Goal: Task Accomplishment & Management: Use online tool/utility

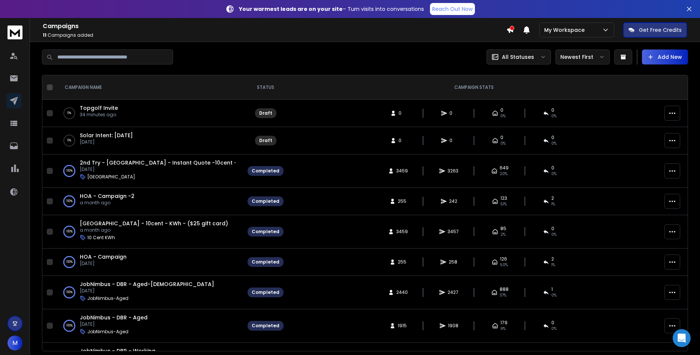
click at [111, 110] on span "Topgolf Invite" at bounding box center [99, 107] width 38 height 7
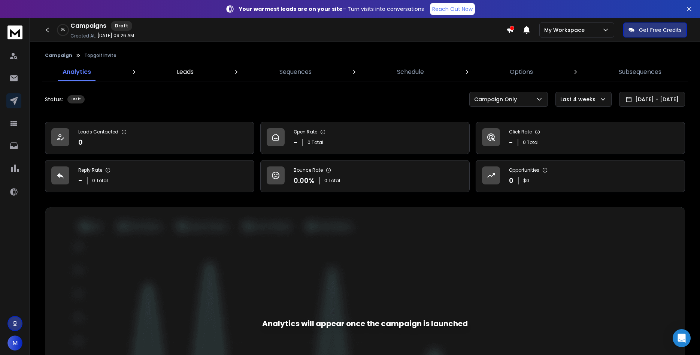
click at [186, 71] on p "Leads" at bounding box center [185, 71] width 17 height 9
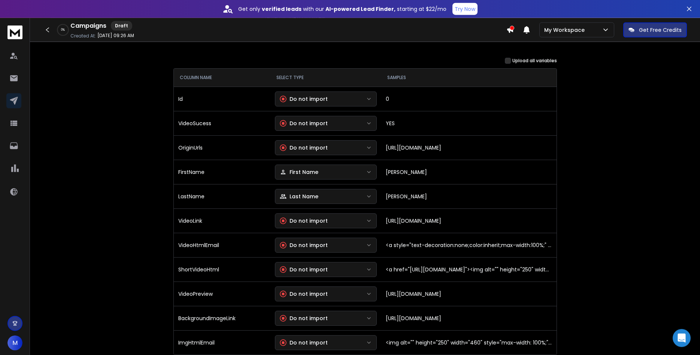
scroll to position [115, 0]
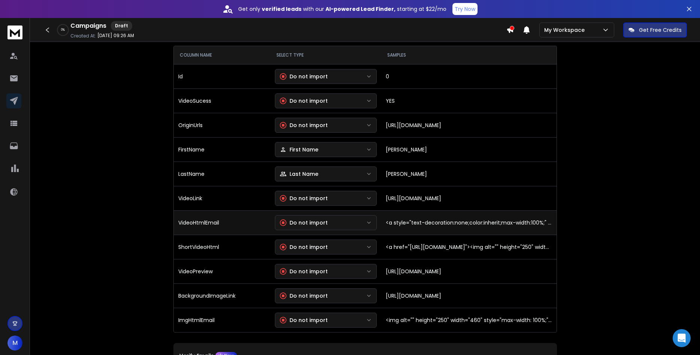
click at [370, 222] on icon "button" at bounding box center [369, 222] width 6 height 6
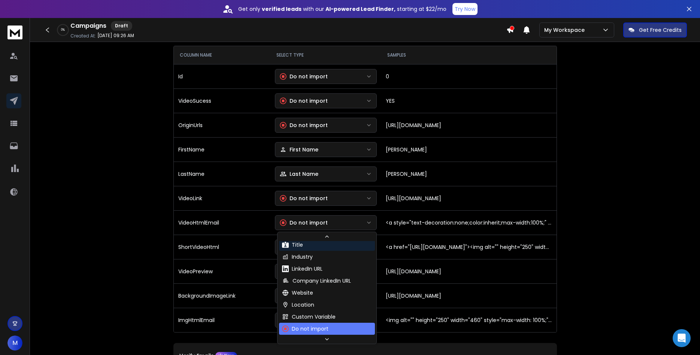
scroll to position [64, 0]
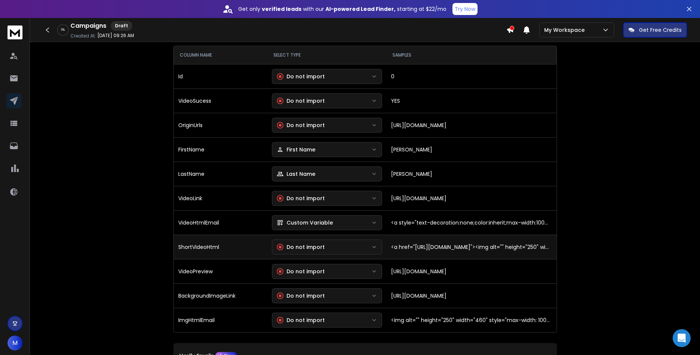
click at [371, 249] on icon "button" at bounding box center [374, 247] width 6 height 6
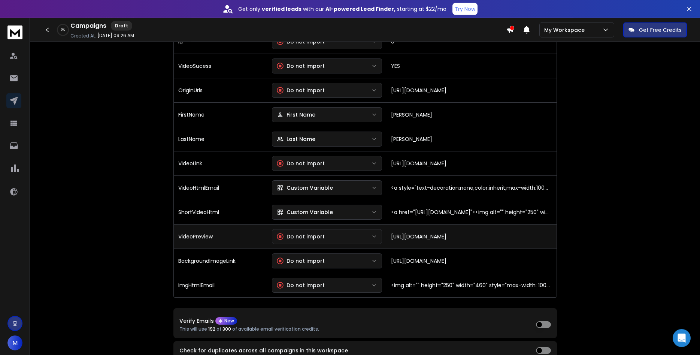
scroll to position [153, 0]
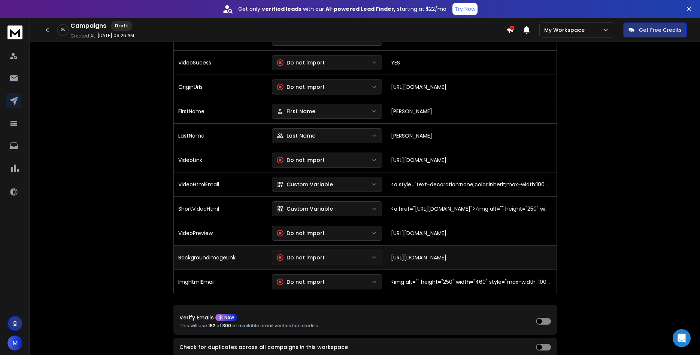
click at [374, 258] on icon "button" at bounding box center [374, 257] width 6 height 6
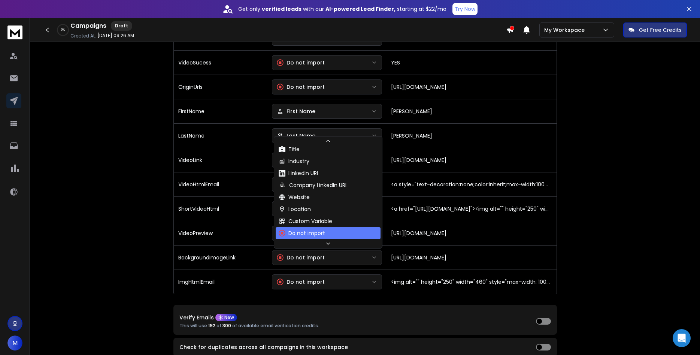
scroll to position [68, 0]
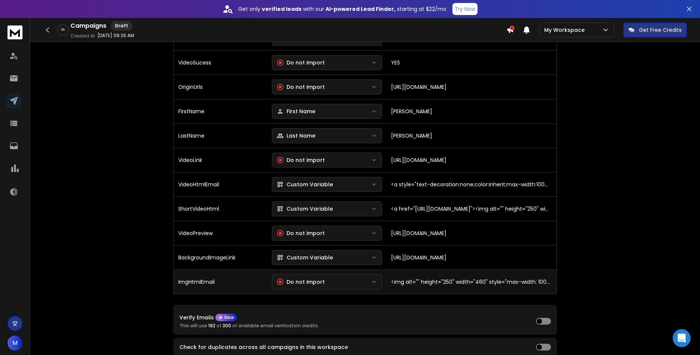
click at [371, 282] on icon "button" at bounding box center [374, 282] width 6 height 6
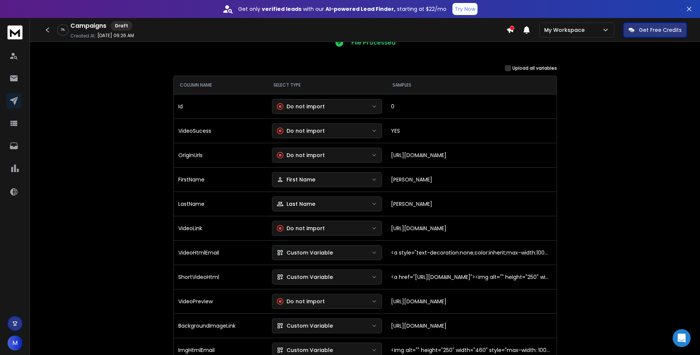
scroll to position [91, 0]
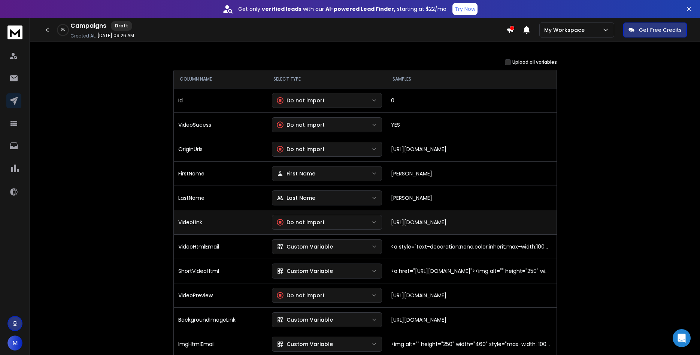
click at [374, 220] on icon "button" at bounding box center [374, 222] width 6 height 6
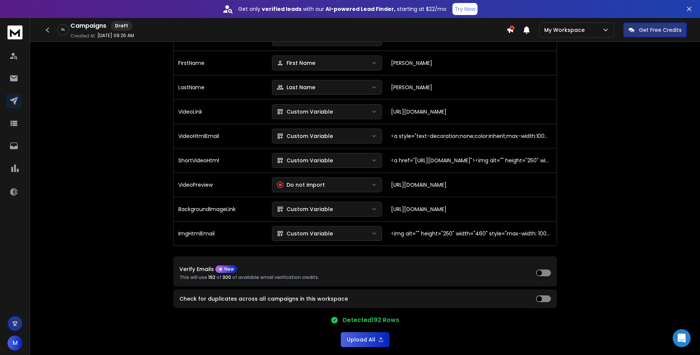
scroll to position [205, 0]
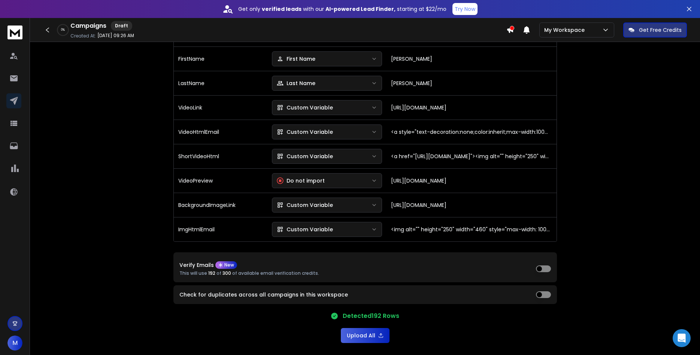
click at [359, 335] on button "Upload All" at bounding box center [365, 335] width 49 height 15
click at [17, 100] on icon at bounding box center [13, 100] width 9 height 9
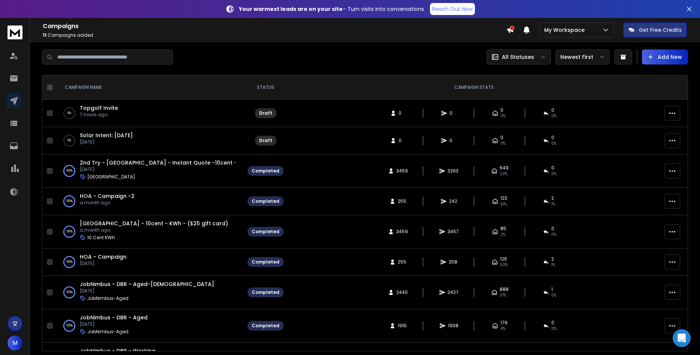
click at [112, 107] on span "Topgolf Invite" at bounding box center [99, 107] width 38 height 7
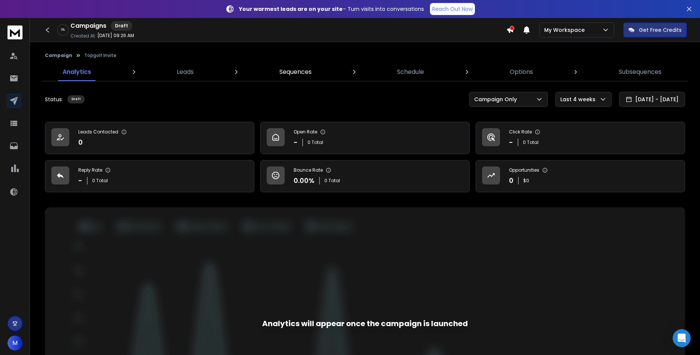
click at [293, 75] on p "Sequences" at bounding box center [295, 71] width 32 height 9
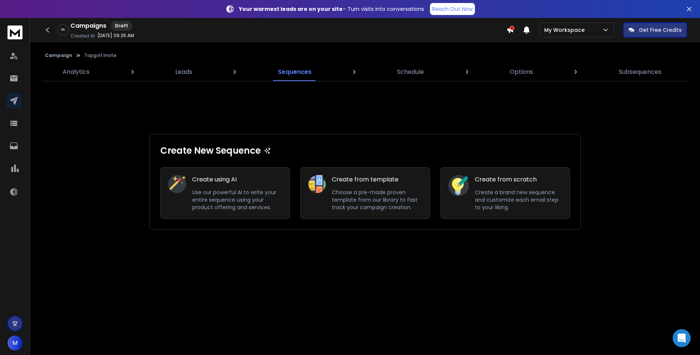
click at [497, 183] on h1 "Create from scratch" at bounding box center [518, 179] width 87 height 9
